Goal: Task Accomplishment & Management: Manage account settings

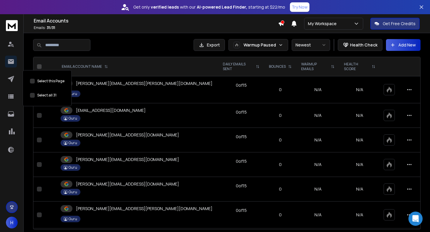
click at [32, 95] on button "Select this Page" at bounding box center [32, 95] width 5 height 5
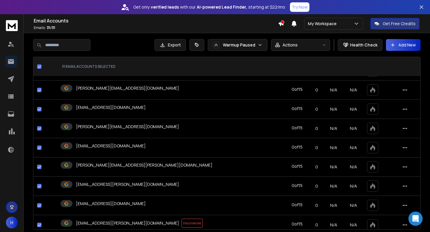
scroll to position [533, 0]
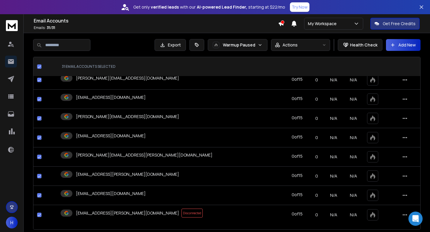
click at [39, 215] on button "button" at bounding box center [39, 214] width 5 height 5
click at [39, 194] on button "button" at bounding box center [39, 195] width 5 height 5
click at [39, 175] on button "button" at bounding box center [39, 176] width 5 height 5
click at [39, 155] on button "button" at bounding box center [39, 156] width 5 height 5
click at [40, 134] on td at bounding box center [45, 137] width 24 height 19
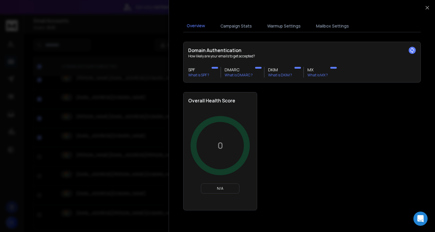
click at [39, 131] on div at bounding box center [217, 116] width 435 height 232
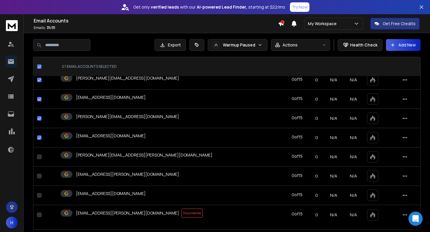
click at [39, 138] on button "button" at bounding box center [39, 137] width 5 height 5
click at [38, 118] on button "button" at bounding box center [39, 118] width 5 height 5
click at [39, 100] on button "button" at bounding box center [39, 99] width 5 height 5
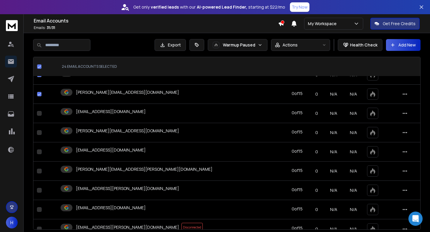
scroll to position [507, 0]
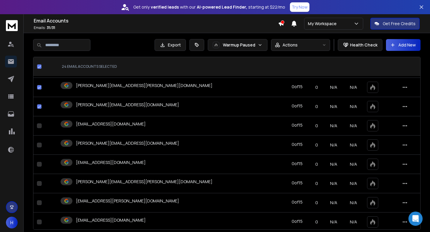
click at [40, 106] on button "button" at bounding box center [39, 106] width 5 height 5
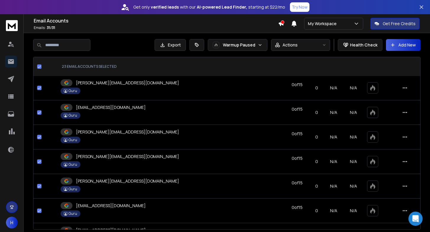
scroll to position [0, 0]
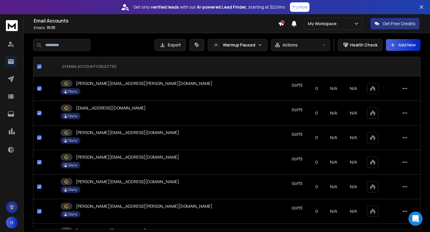
click at [261, 42] on div "Warmup Paused" at bounding box center [238, 45] width 60 height 12
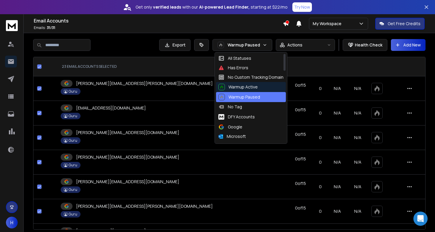
click at [255, 85] on div "Warmup Active" at bounding box center [237, 87] width 39 height 7
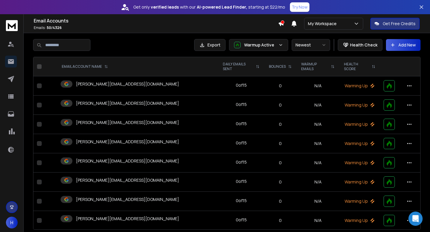
click at [268, 87] on p "0" at bounding box center [280, 86] width 25 height 6
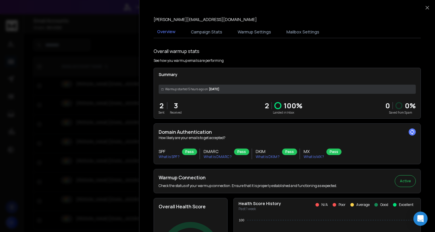
click at [250, 30] on button "Warmup Settings" at bounding box center [254, 31] width 41 height 13
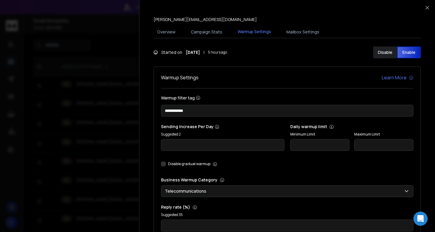
click at [368, 147] on input "**" at bounding box center [383, 145] width 59 height 12
type input "**"
click at [359, 156] on form "**********" at bounding box center [287, 208] width 252 height 269
click at [365, 144] on input "**" at bounding box center [383, 145] width 59 height 12
click at [367, 132] on label "Maximum Limit" at bounding box center [383, 134] width 59 height 5
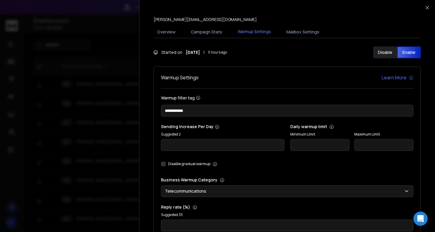
click at [362, 141] on input "**" at bounding box center [383, 145] width 59 height 12
click at [123, 115] on div at bounding box center [217, 116] width 435 height 232
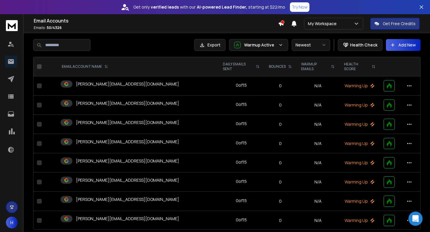
click at [153, 46] on div at bounding box center [112, 45] width 158 height 12
click at [75, 44] on input at bounding box center [61, 45] width 57 height 12
type input "****"
click at [269, 46] on p "Warmup Active" at bounding box center [260, 45] width 32 height 6
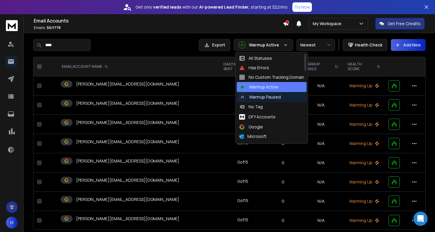
click at [256, 98] on div "Warmup Paused" at bounding box center [260, 97] width 42 height 7
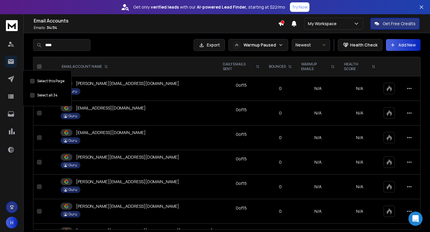
click at [31, 96] on button "Select this Page" at bounding box center [32, 95] width 5 height 5
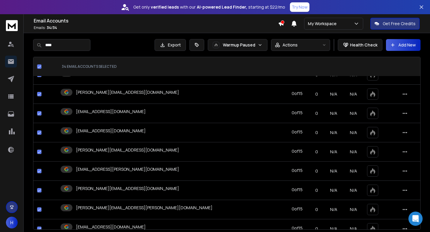
scroll to position [638, 0]
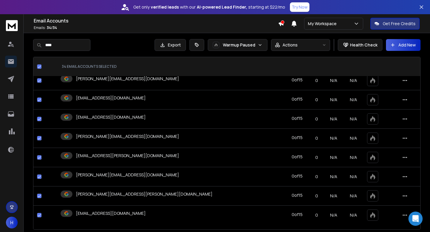
click at [40, 214] on button "button" at bounding box center [39, 215] width 5 height 5
click at [39, 196] on button "button" at bounding box center [39, 195] width 5 height 5
click at [38, 177] on button "button" at bounding box center [39, 176] width 5 height 5
click at [38, 155] on button "button" at bounding box center [39, 157] width 5 height 5
click at [40, 136] on button "button" at bounding box center [39, 138] width 5 height 5
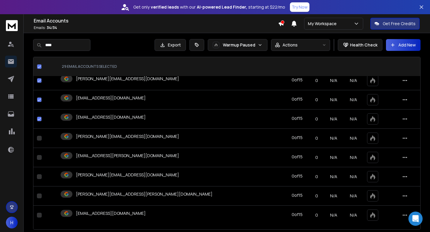
click at [39, 118] on button "button" at bounding box center [39, 119] width 5 height 5
click at [38, 100] on button "button" at bounding box center [39, 99] width 5 height 5
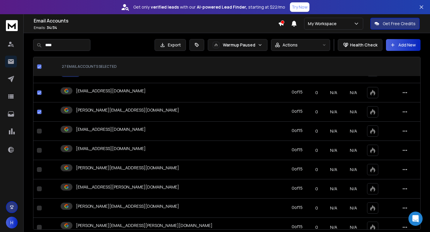
scroll to position [598, 0]
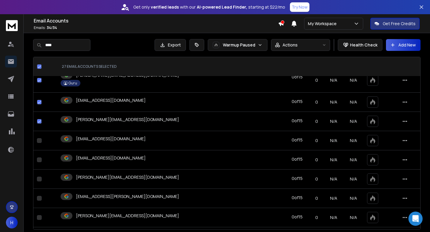
drag, startPoint x: 40, startPoint y: 122, endPoint x: 38, endPoint y: 118, distance: 3.8
click at [39, 122] on button "button" at bounding box center [39, 121] width 5 height 5
click at [39, 101] on button "button" at bounding box center [39, 102] width 5 height 5
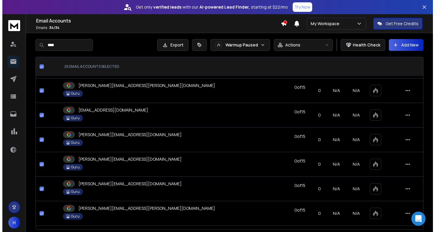
scroll to position [0, 0]
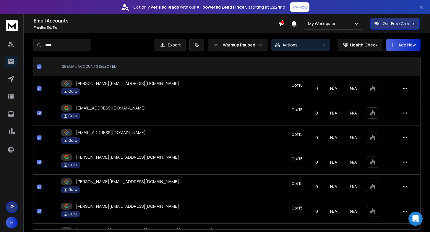
click at [293, 43] on p "Actions" at bounding box center [290, 45] width 15 height 6
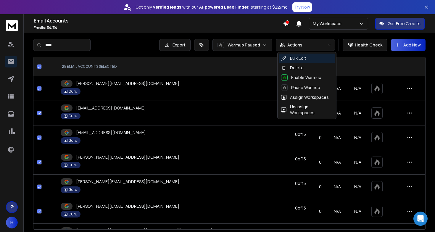
click at [295, 59] on div "Bulk Edit" at bounding box center [293, 58] width 25 height 6
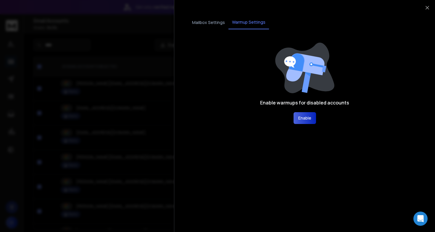
drag, startPoint x: 236, startPoint y: 19, endPoint x: 238, endPoint y: 22, distance: 3.6
click at [236, 19] on button "Warmup Settings" at bounding box center [248, 23] width 41 height 14
click at [305, 115] on button "Enable" at bounding box center [304, 118] width 22 height 12
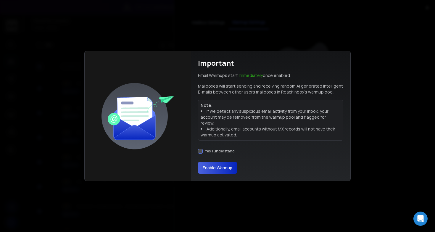
click at [199, 149] on button "Yes, I understand" at bounding box center [200, 151] width 5 height 5
click at [206, 162] on button "Enable Warmup" at bounding box center [217, 168] width 39 height 12
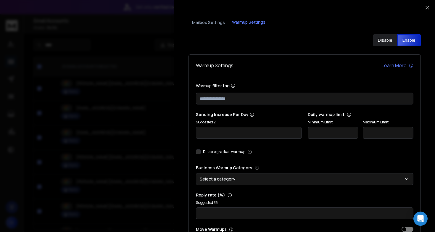
click at [227, 88] on div "Warmup filter tag" at bounding box center [304, 93] width 217 height 21
click at [234, 100] on input at bounding box center [304, 99] width 217 height 12
type input "**********"
click at [233, 137] on input "number" at bounding box center [249, 133] width 106 height 12
type input "*"
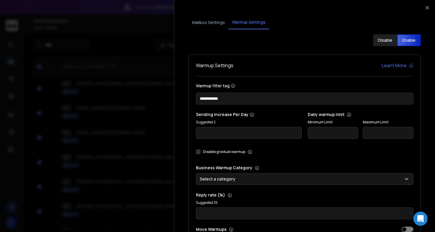
click at [329, 135] on input "number" at bounding box center [333, 133] width 51 height 12
type input "*"
click at [389, 134] on input "number" at bounding box center [388, 133] width 51 height 12
type input "**"
click at [344, 149] on div "Disable gradual warmup" at bounding box center [304, 152] width 217 height 12
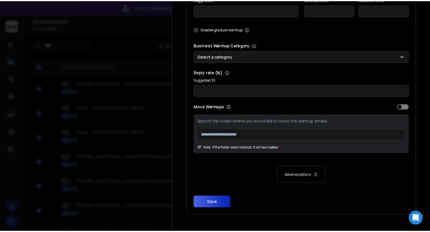
scroll to position [123, 0]
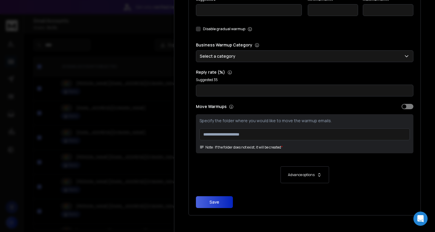
click at [223, 200] on button "Save" at bounding box center [214, 202] width 37 height 12
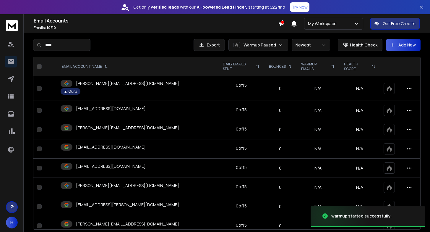
click at [116, 35] on div "**** Export Warmup Paused Newest Health Check Add New **** EMAIL ACCOUNT NAME D…" at bounding box center [227, 134] width 407 height 202
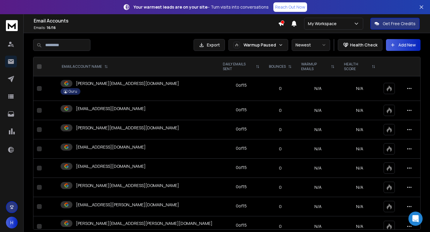
click at [38, 87] on button "button" at bounding box center [39, 88] width 5 height 5
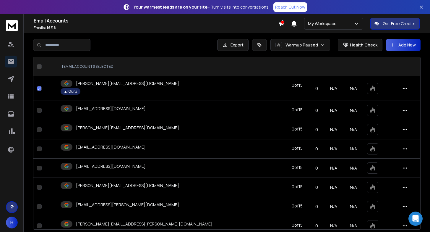
click at [322, 48] on div "Warmup Paused" at bounding box center [301, 45] width 60 height 12
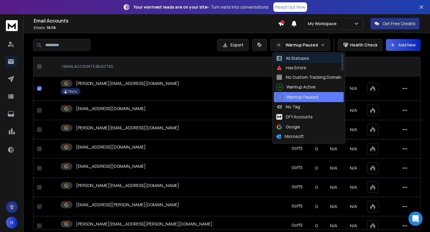
click at [227, 82] on div "[PERSON_NAME][EMAIL_ADDRESS][DOMAIN_NAME]" at bounding box center [171, 83] width 221 height 7
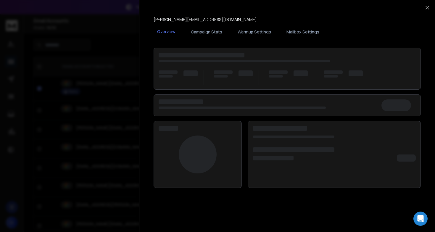
click at [223, 83] on div "Multi Select Table Sheet christine@guidedby-guruai.com Overview Campaign Stats …" at bounding box center [287, 116] width 296 height 232
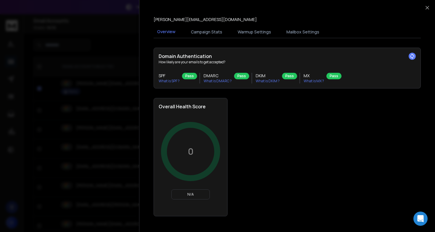
click at [264, 28] on button "Warmup Settings" at bounding box center [254, 31] width 41 height 13
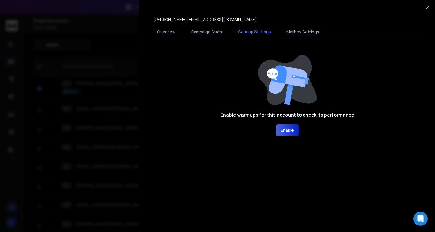
click at [285, 132] on button "Enable" at bounding box center [287, 130] width 22 height 12
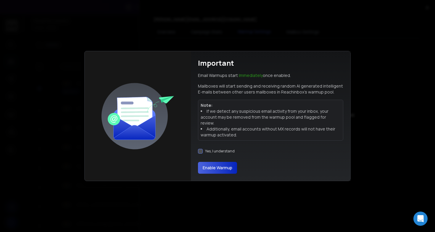
click at [200, 151] on div "Yes, I understand" at bounding box center [216, 151] width 37 height 12
click at [200, 150] on button "Yes, I understand" at bounding box center [200, 151] width 5 height 5
click at [206, 163] on button "Enable Warmup" at bounding box center [217, 168] width 39 height 12
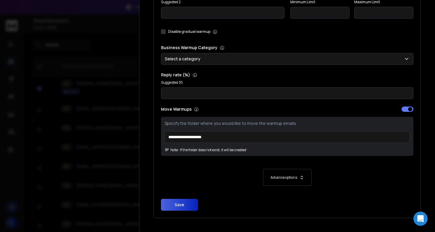
scroll to position [135, 0]
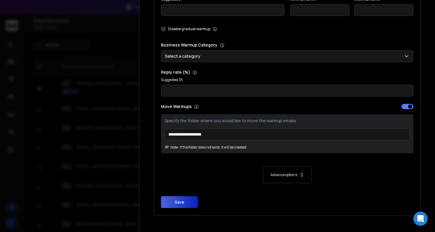
click at [184, 205] on button "Save" at bounding box center [179, 202] width 37 height 12
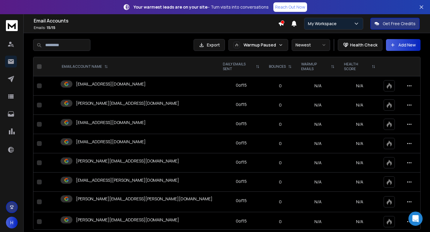
click at [348, 23] on div "My Workspace" at bounding box center [333, 24] width 51 height 6
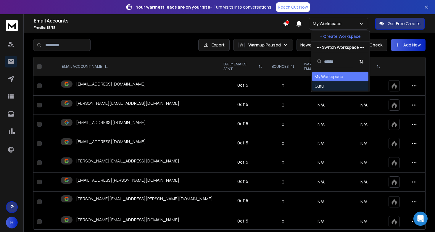
click at [324, 88] on div "Guru" at bounding box center [318, 86] width 9 height 6
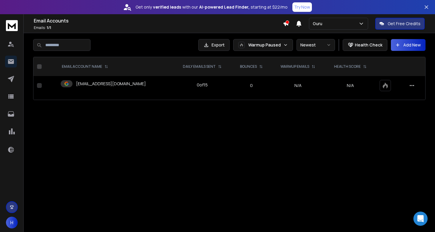
click at [134, 155] on div "Get only verified leads with our AI-powered Lead Finder, starting at $22/mo Try…" at bounding box center [217, 116] width 435 height 232
click at [71, 49] on input at bounding box center [61, 45] width 57 height 12
click at [248, 45] on div "Warmup Paused" at bounding box center [259, 45] width 43 height 7
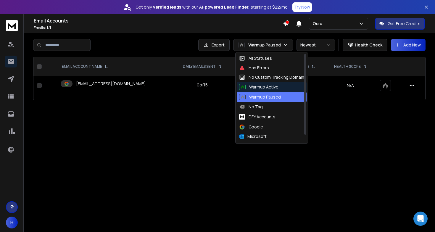
click at [263, 86] on div "Warmup Active" at bounding box center [258, 87] width 39 height 7
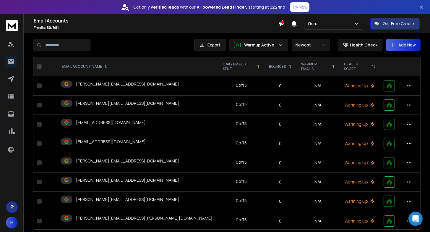
click at [259, 43] on p "Warmup Active" at bounding box center [260, 45] width 32 height 6
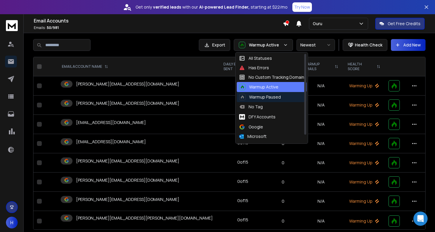
click at [251, 95] on div "Warmup Paused" at bounding box center [260, 97] width 42 height 7
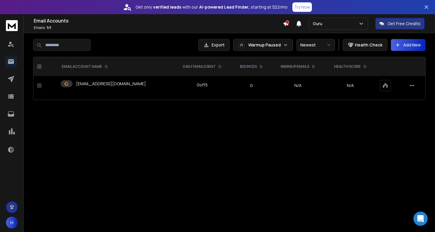
click at [37, 86] on button "button" at bounding box center [39, 85] width 5 height 5
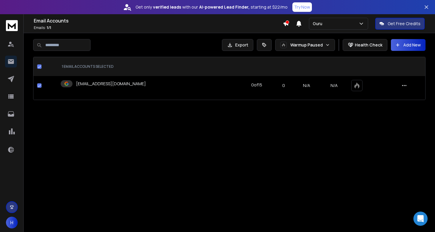
click at [124, 88] on td "ed@guruinsightshub.com" at bounding box center [148, 85] width 182 height 19
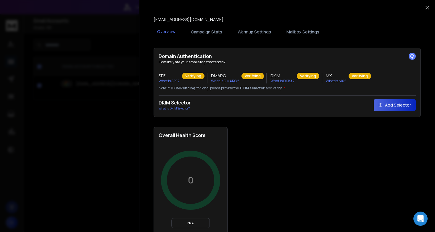
click at [252, 31] on button "Warmup Settings" at bounding box center [254, 31] width 41 height 13
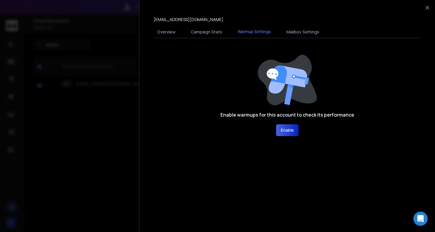
click at [285, 126] on button "Enable" at bounding box center [287, 130] width 22 height 12
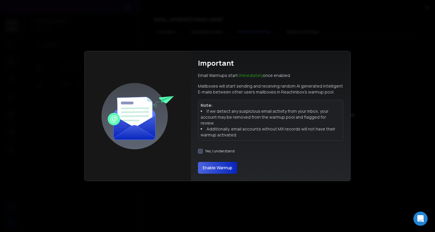
click at [202, 149] on button "Yes, I understand" at bounding box center [200, 151] width 5 height 5
click at [209, 156] on div "Important Email Warmups start Immediately once enabled. Mailboxes will start se…" at bounding box center [270, 116] width 159 height 130
click at [207, 162] on button "Enable Warmup" at bounding box center [217, 168] width 39 height 12
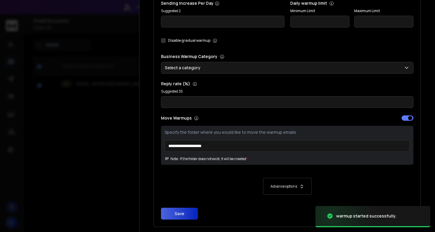
scroll to position [135, 0]
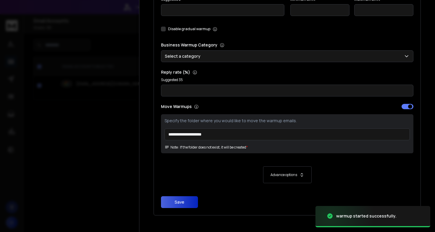
click at [180, 206] on button "Save" at bounding box center [179, 202] width 37 height 12
